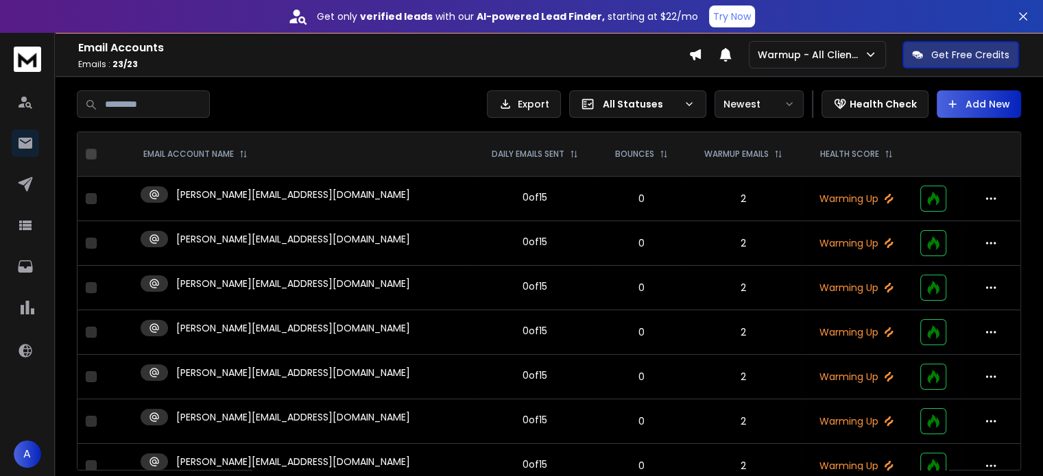
click at [633, 189] on td "0" at bounding box center [641, 199] width 87 height 45
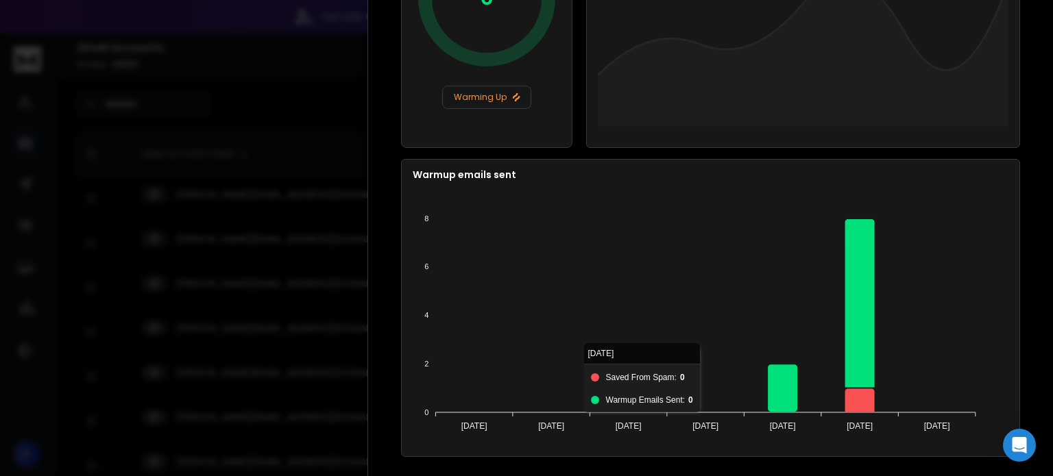
scroll to position [640, 0]
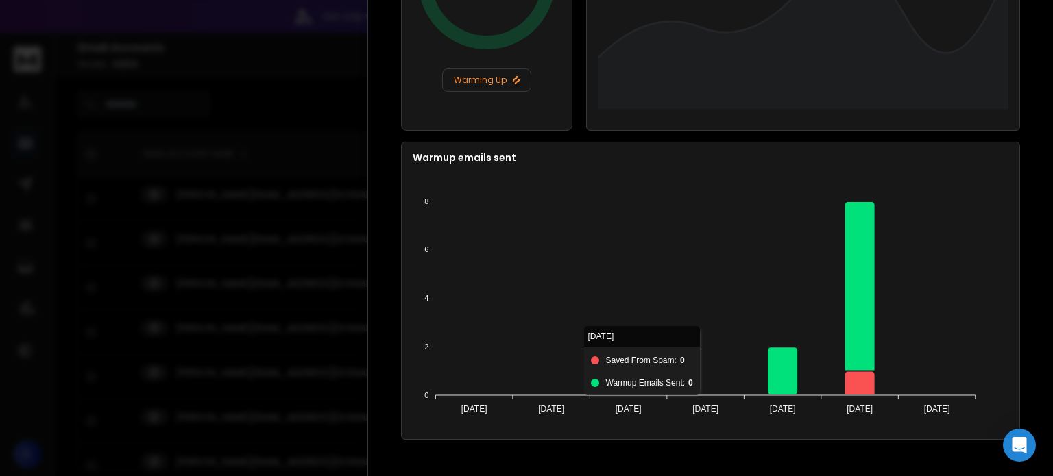
click at [443, 265] on foreignobject at bounding box center [709, 301] width 592 height 240
click at [252, 234] on div at bounding box center [526, 238] width 1053 height 476
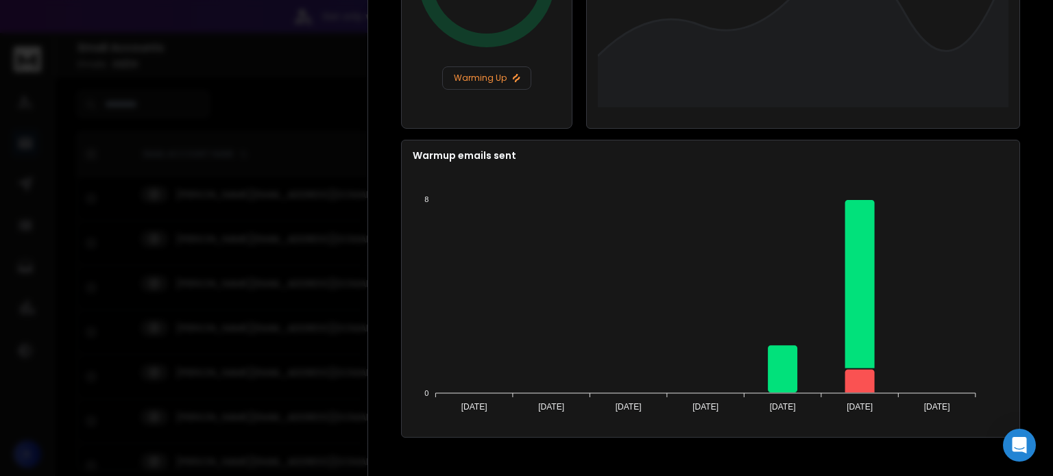
scroll to position [602, 0]
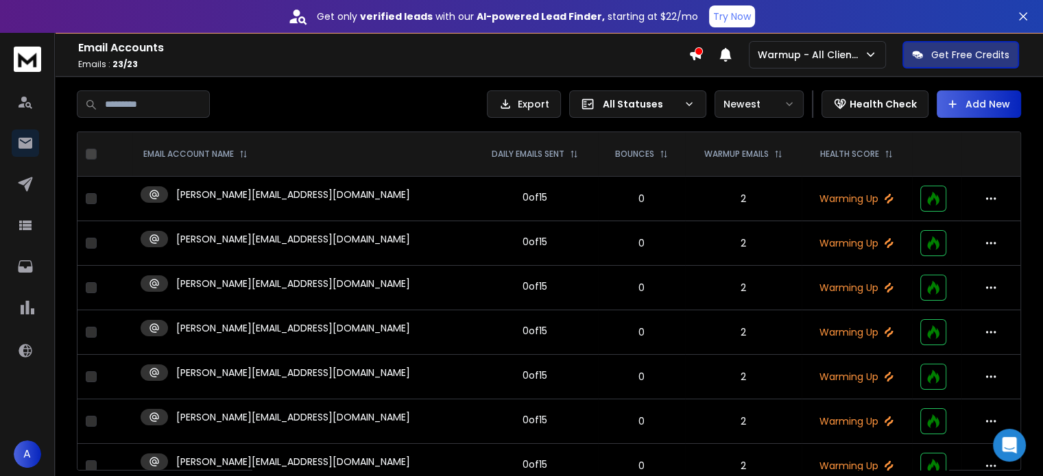
click at [606, 291] on p "0" at bounding box center [641, 288] width 71 height 14
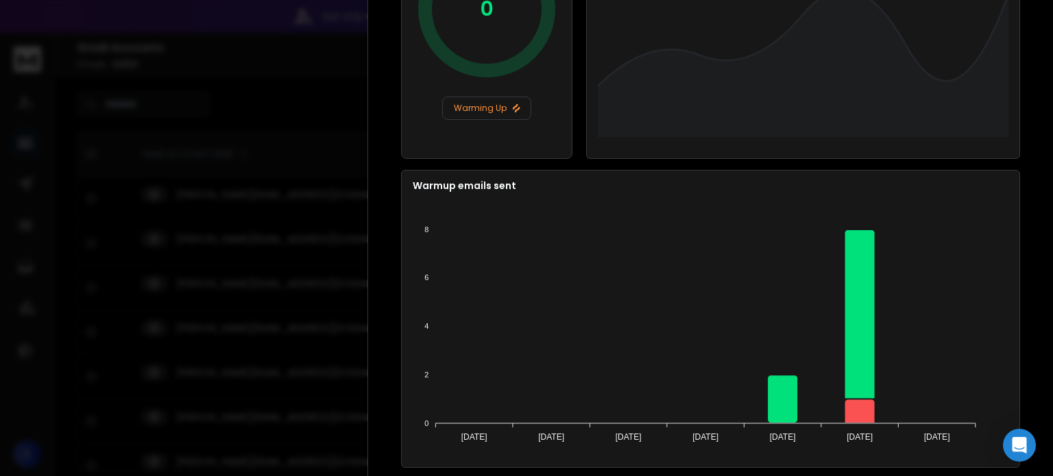
scroll to position [617, 0]
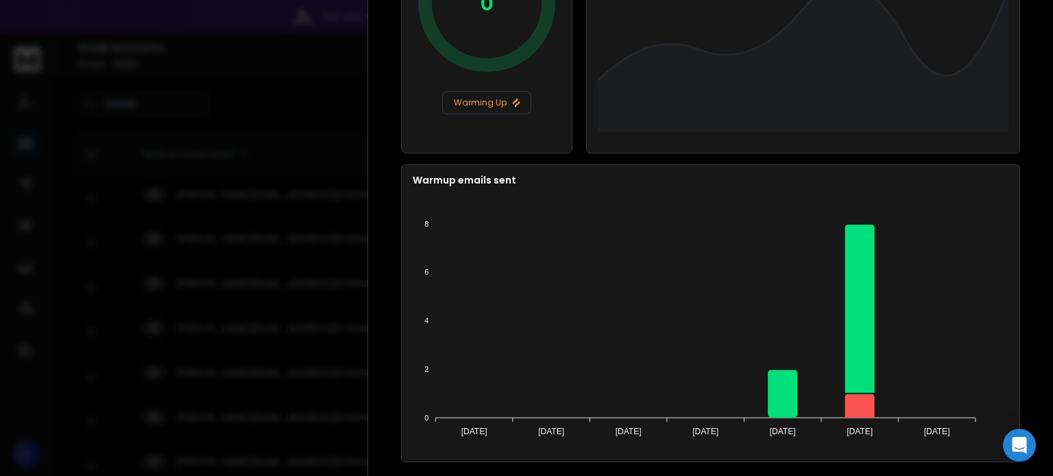
click at [269, 278] on div at bounding box center [526, 238] width 1053 height 476
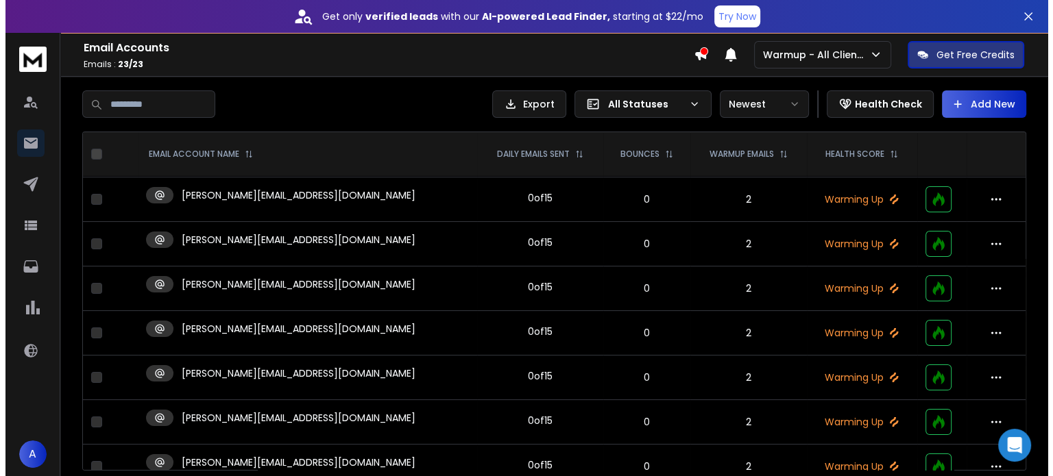
scroll to position [480, 0]
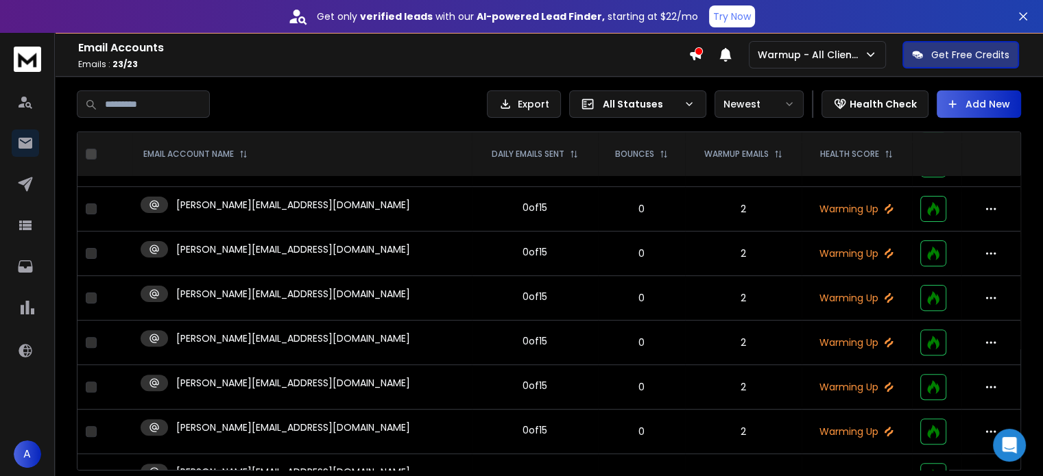
click at [522, 301] on td "0 of 15" at bounding box center [535, 294] width 126 height 36
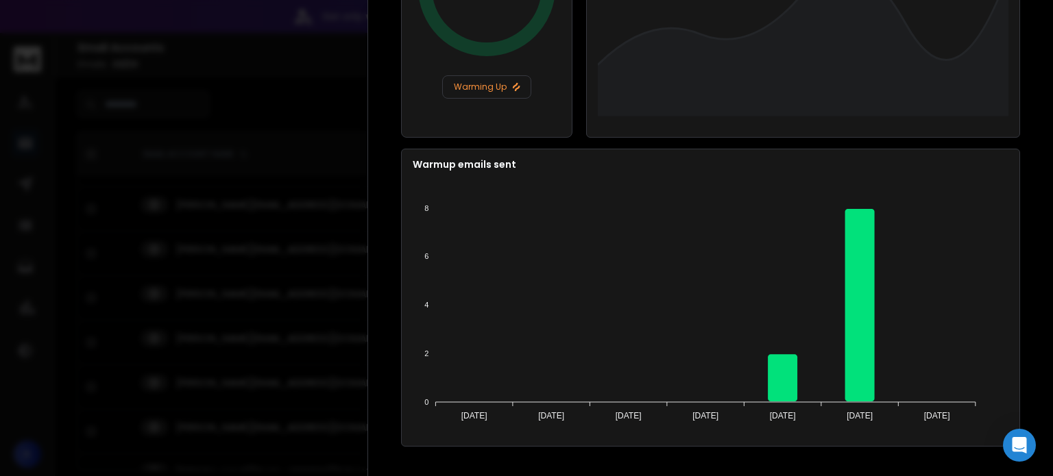
scroll to position [640, 0]
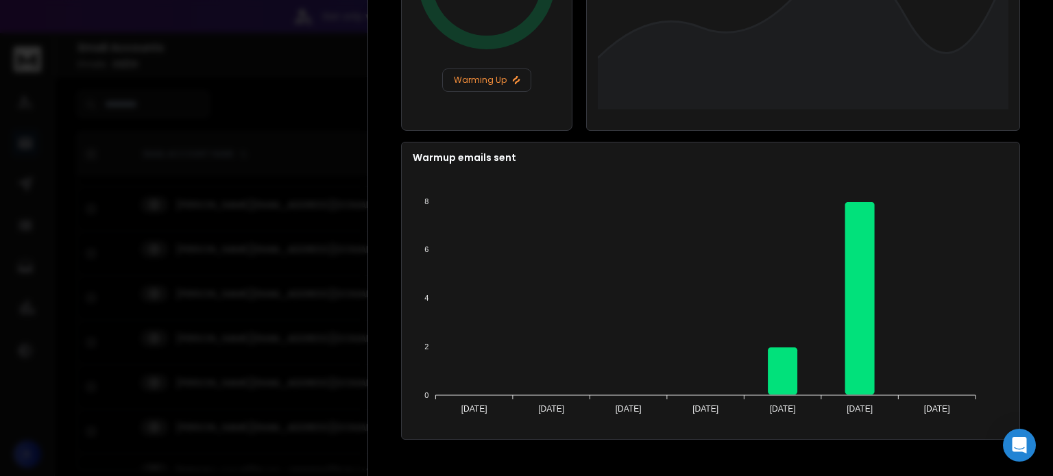
click at [313, 275] on div at bounding box center [526, 238] width 1053 height 476
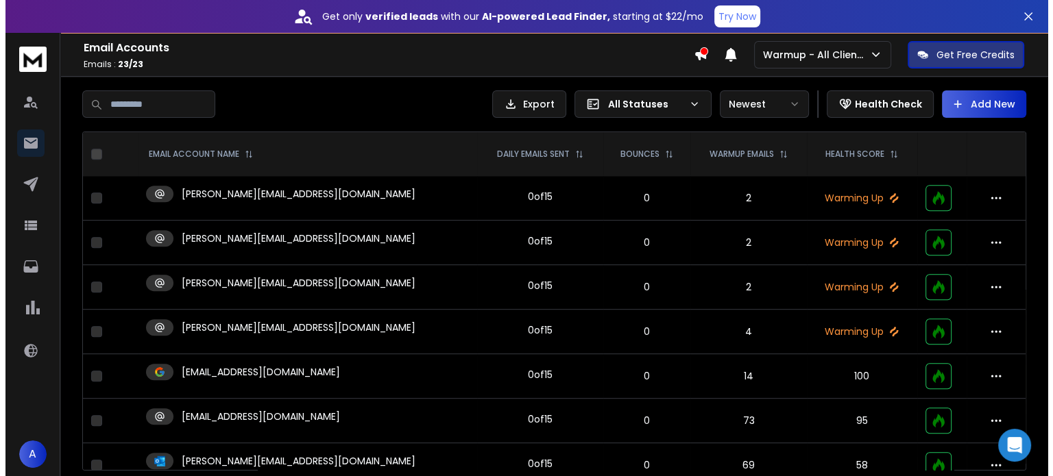
scroll to position [738, 0]
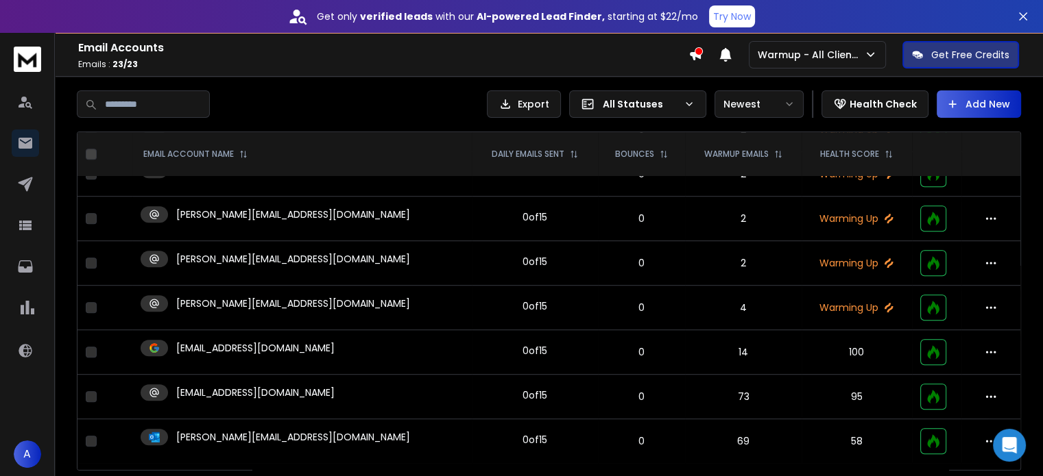
click at [389, 276] on td "[PERSON_NAME][EMAIL_ADDRESS][DOMAIN_NAME]" at bounding box center [301, 263] width 339 height 45
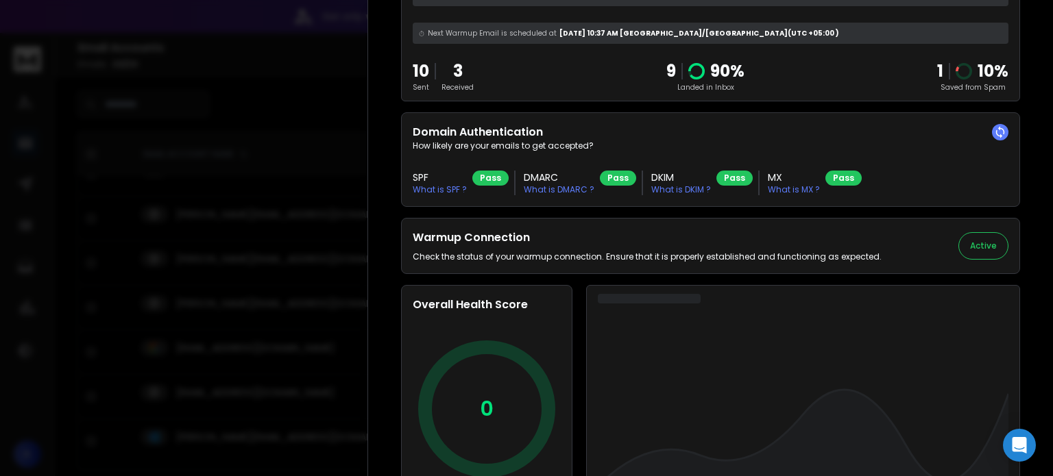
scroll to position [0, 0]
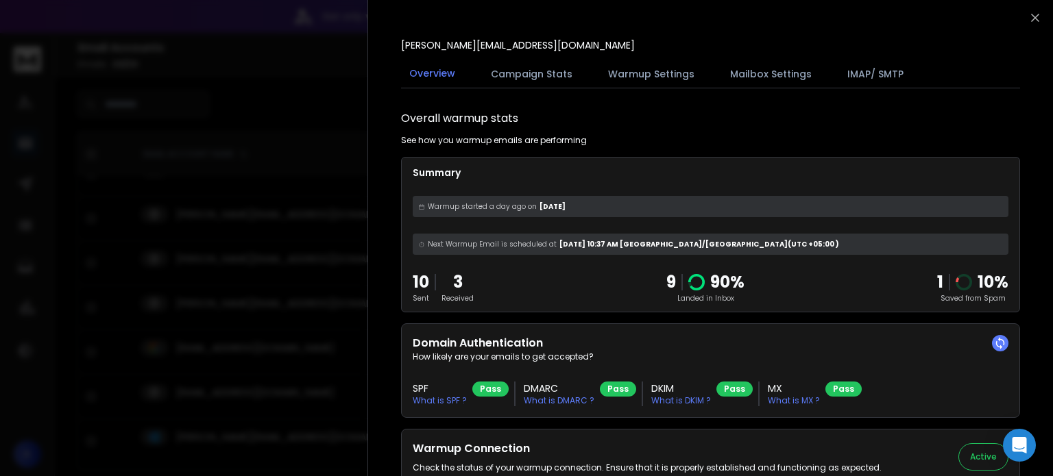
click at [140, 268] on div at bounding box center [526, 238] width 1053 height 476
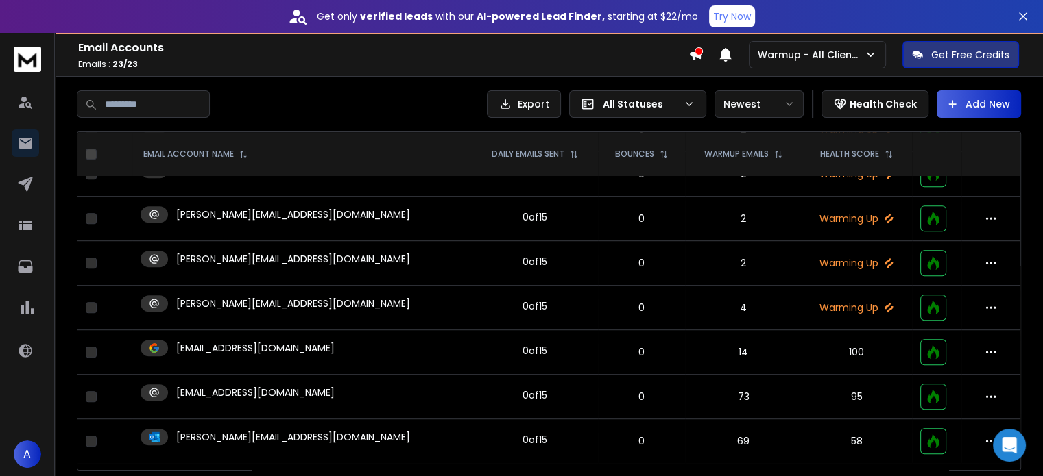
click at [400, 342] on div "[EMAIL_ADDRESS][DOMAIN_NAME]" at bounding box center [302, 348] width 323 height 16
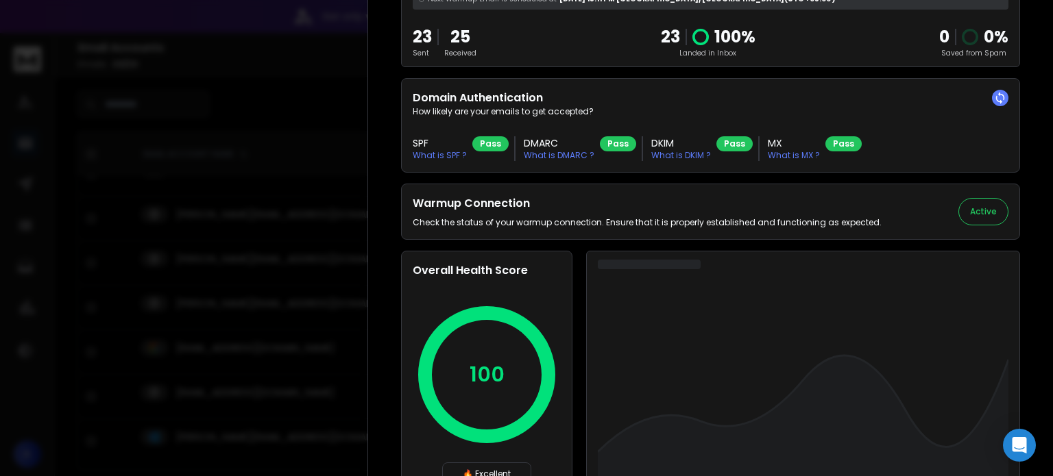
scroll to position [206, 0]
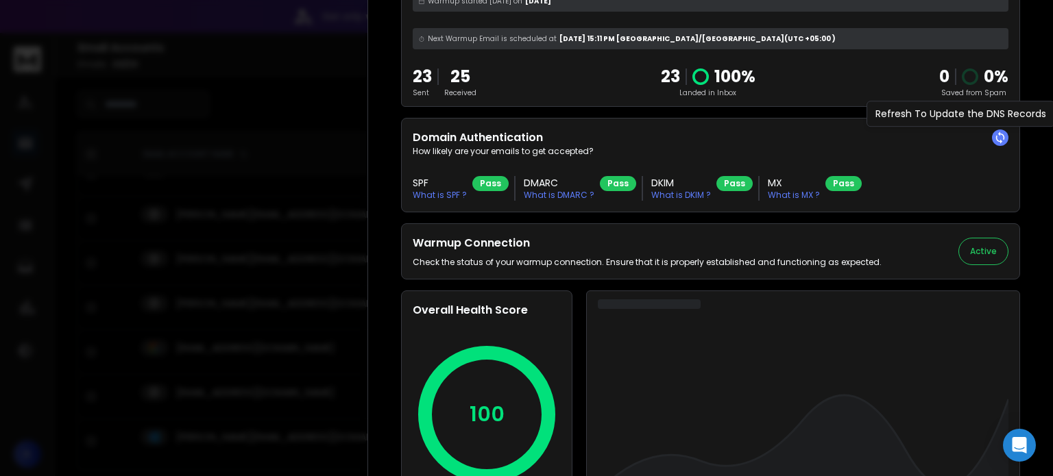
click at [1003, 127] on div "Domain Authentication How likely are your emails to get accepted? SPF What is S…" at bounding box center [710, 165] width 619 height 95
click at [998, 133] on icon at bounding box center [1000, 138] width 14 height 14
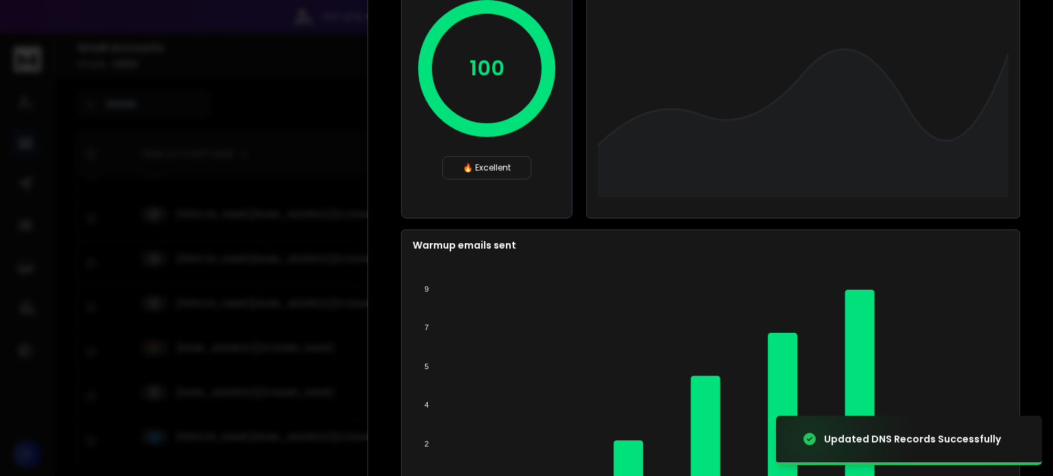
scroll to position [640, 0]
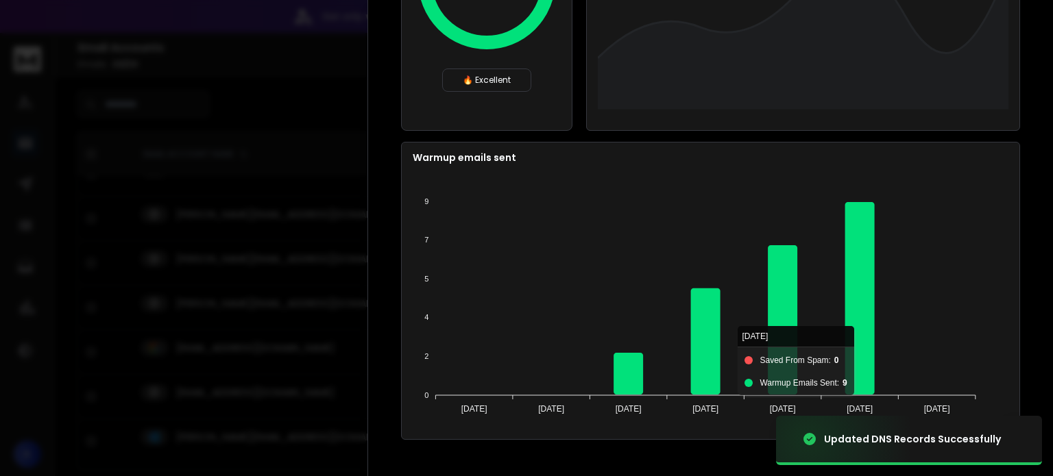
click at [0, 185] on div at bounding box center [526, 238] width 1053 height 476
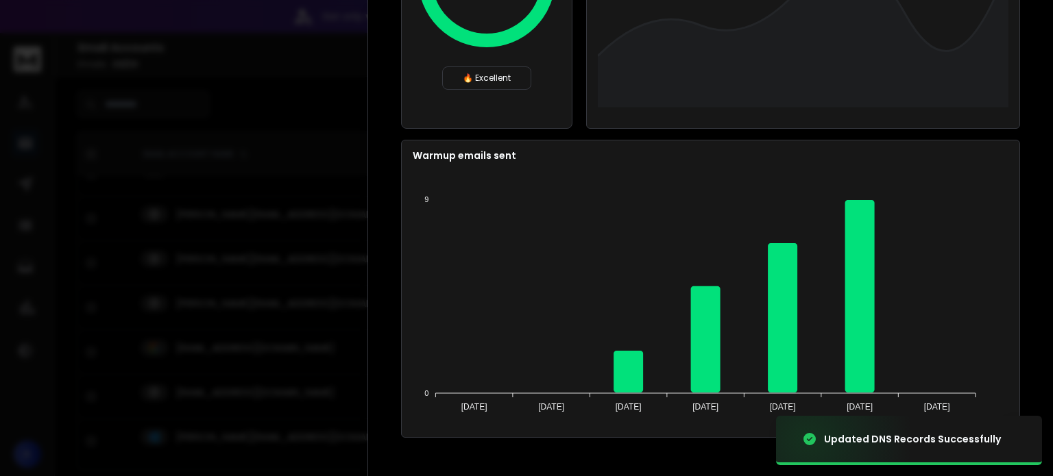
scroll to position [602, 0]
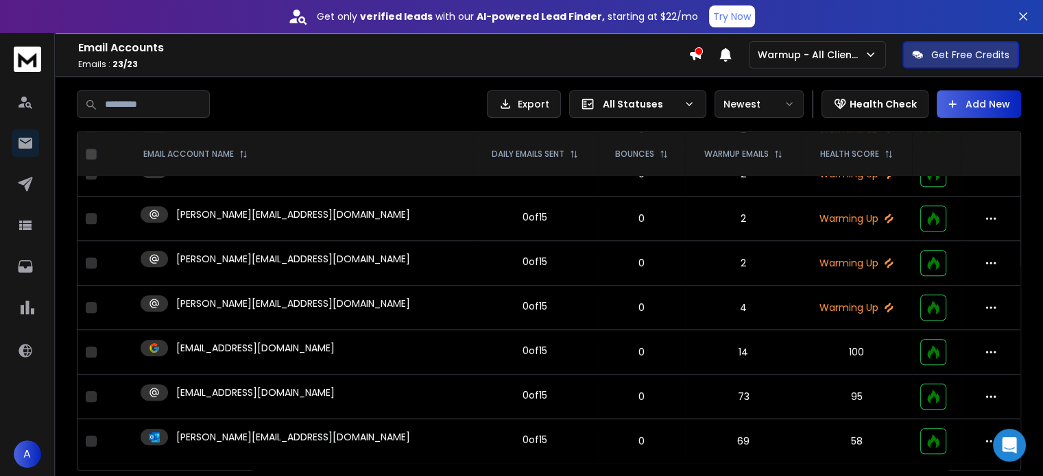
click at [407, 385] on div "[EMAIL_ADDRESS][DOMAIN_NAME]" at bounding box center [302, 393] width 323 height 16
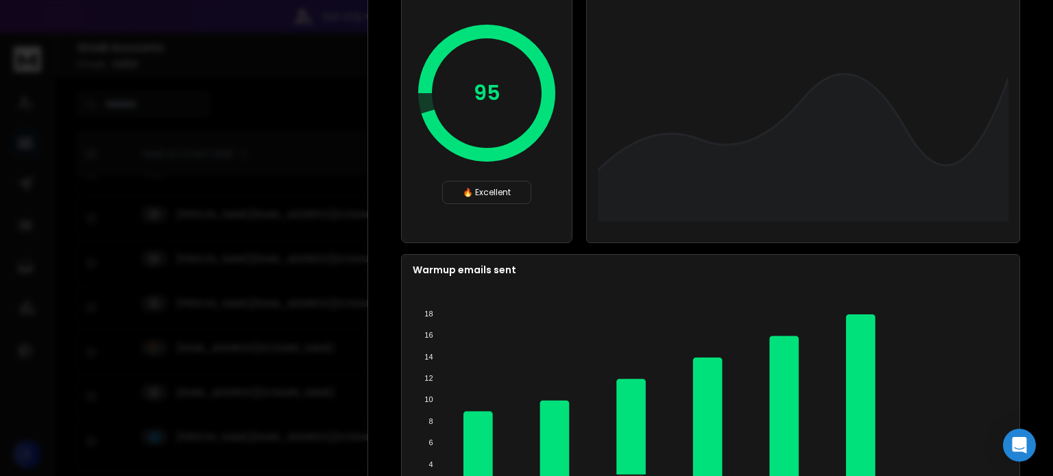
scroll to position [640, 0]
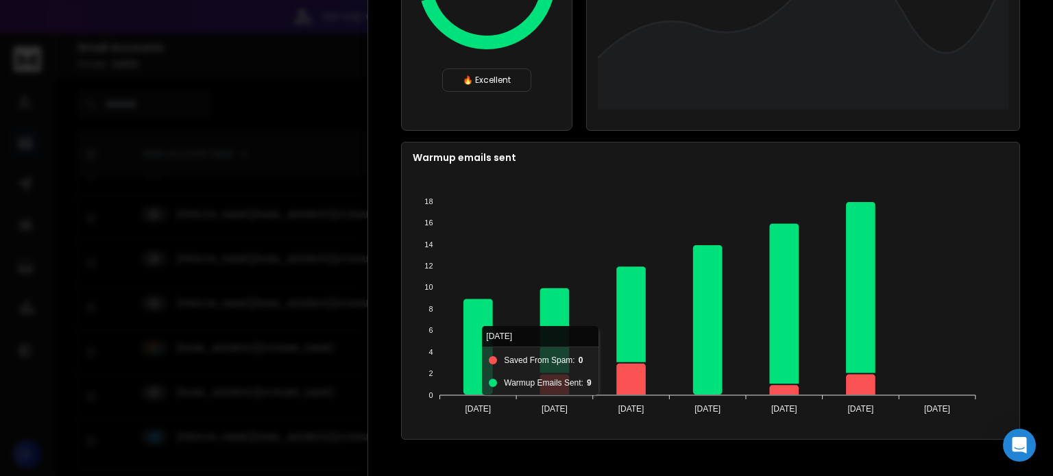
click at [156, 236] on div at bounding box center [526, 238] width 1053 height 476
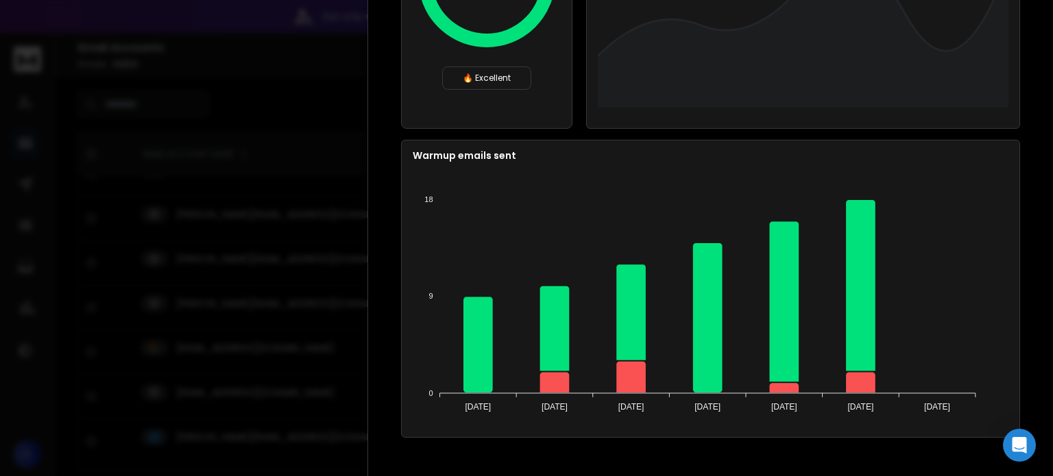
scroll to position [602, 0]
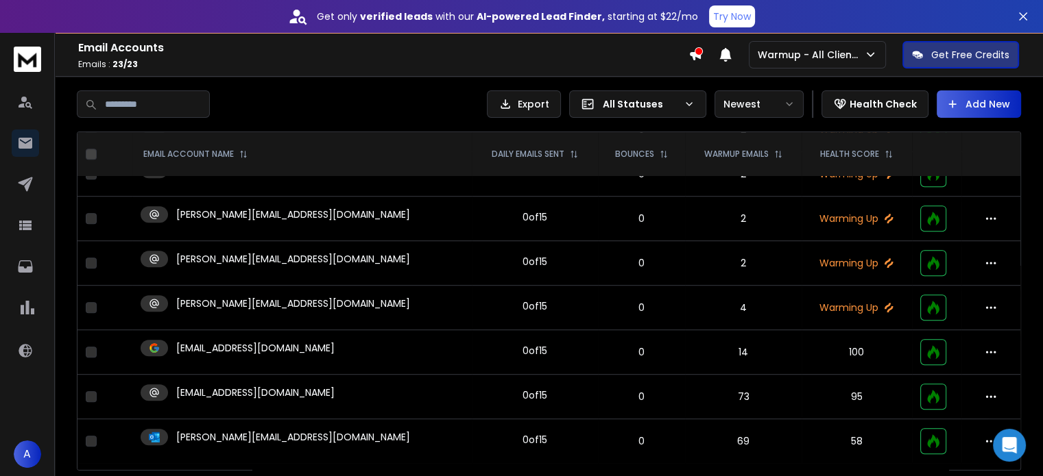
click at [341, 432] on p "[PERSON_NAME][EMAIL_ADDRESS][DOMAIN_NAME]" at bounding box center [293, 437] width 234 height 14
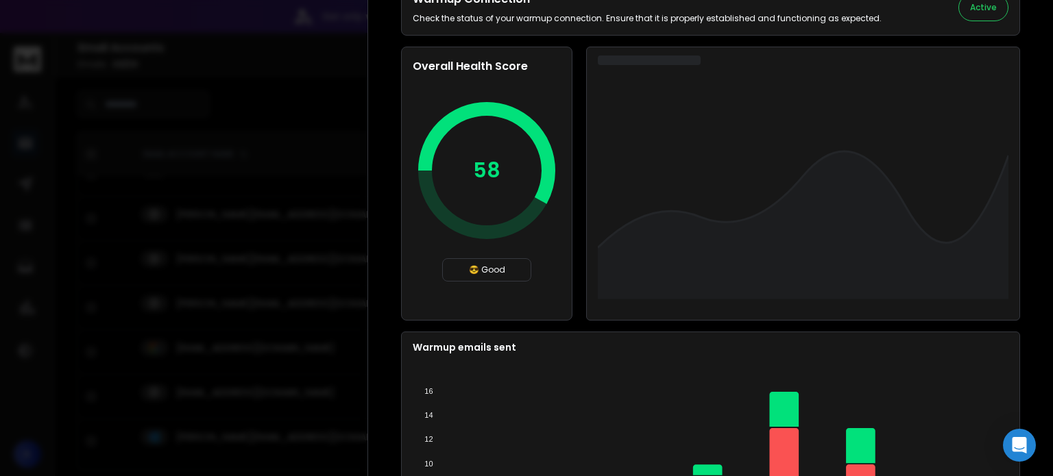
scroll to position [480, 0]
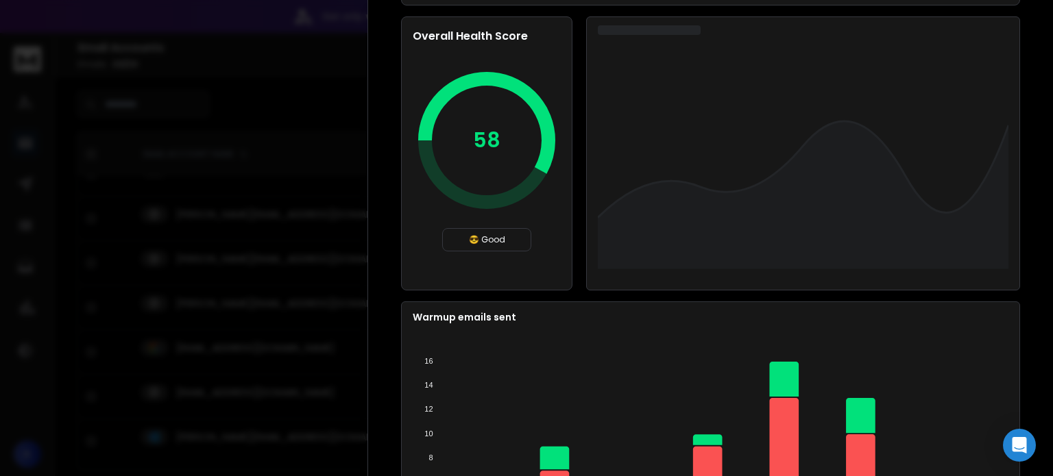
click at [303, 290] on div at bounding box center [526, 238] width 1053 height 476
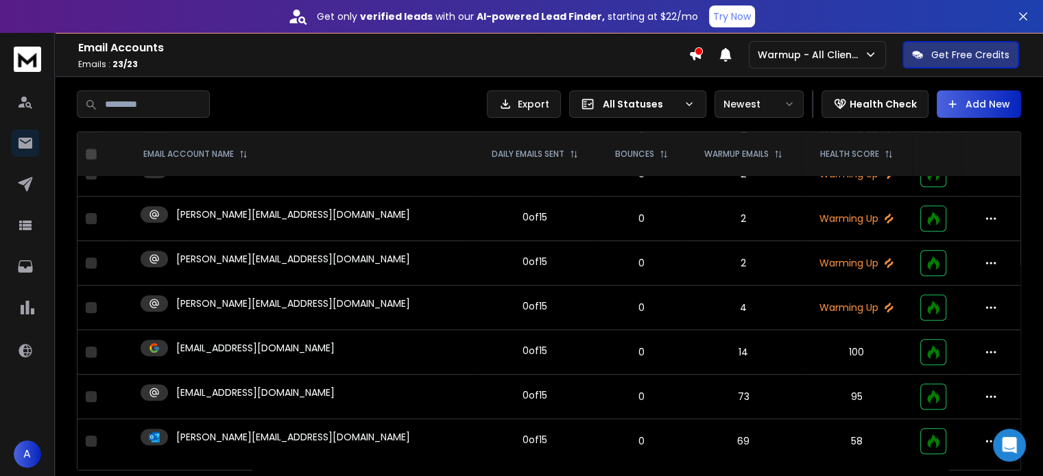
click at [274, 355] on td "[EMAIL_ADDRESS][DOMAIN_NAME]" at bounding box center [301, 352] width 339 height 45
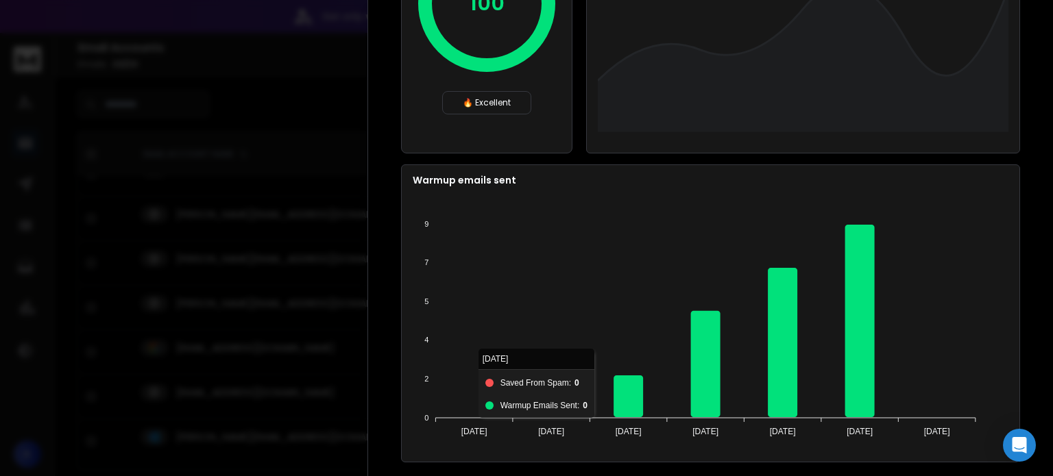
click at [249, 342] on div at bounding box center [526, 238] width 1053 height 476
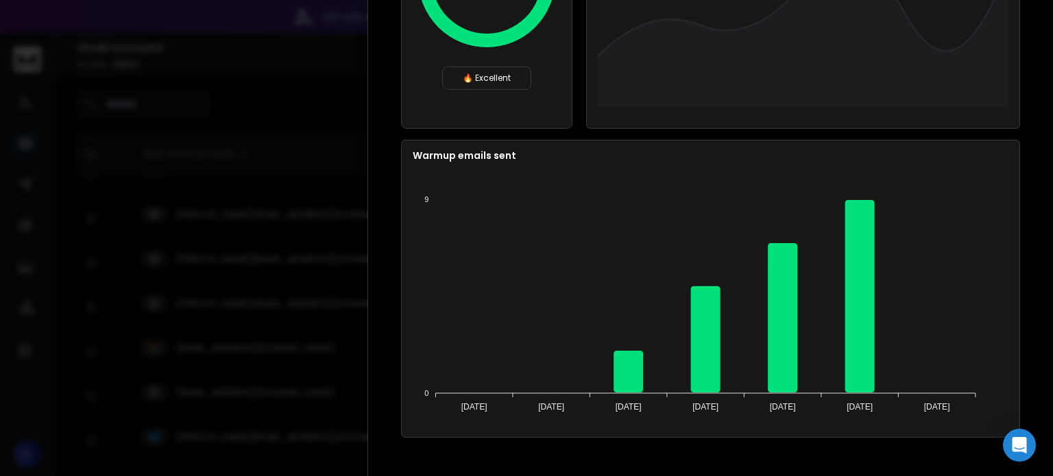
scroll to position [602, 0]
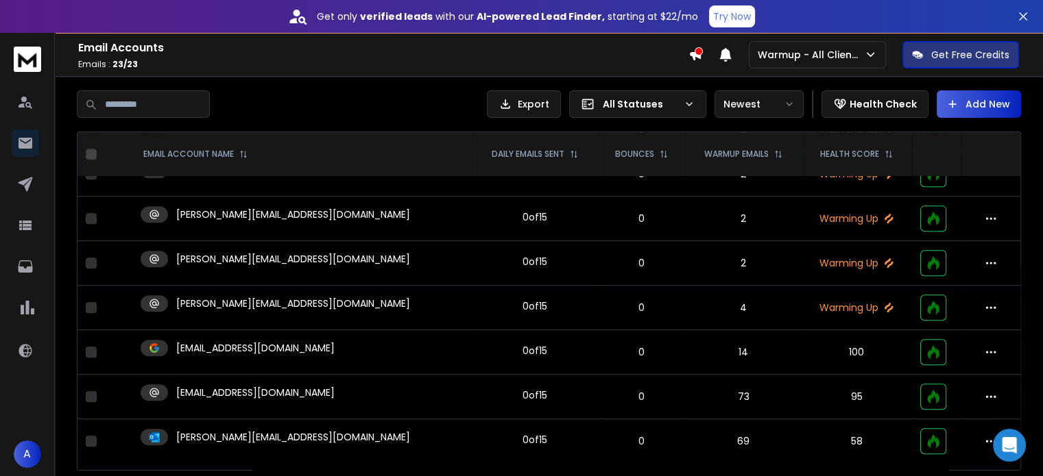
click at [752, 353] on td "14" at bounding box center [743, 352] width 117 height 45
